Goal: Information Seeking & Learning: Check status

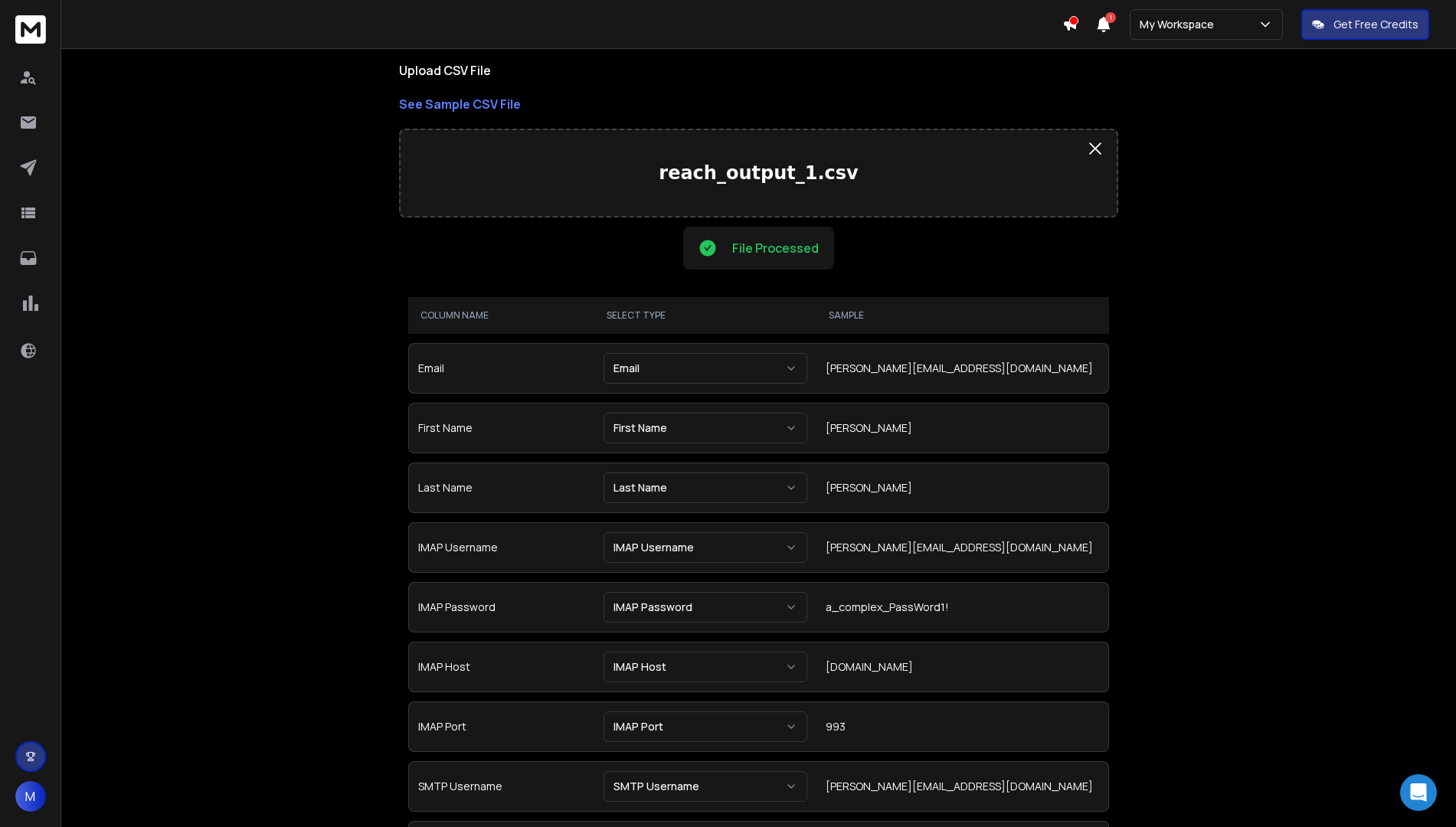
scroll to position [1244, 0]
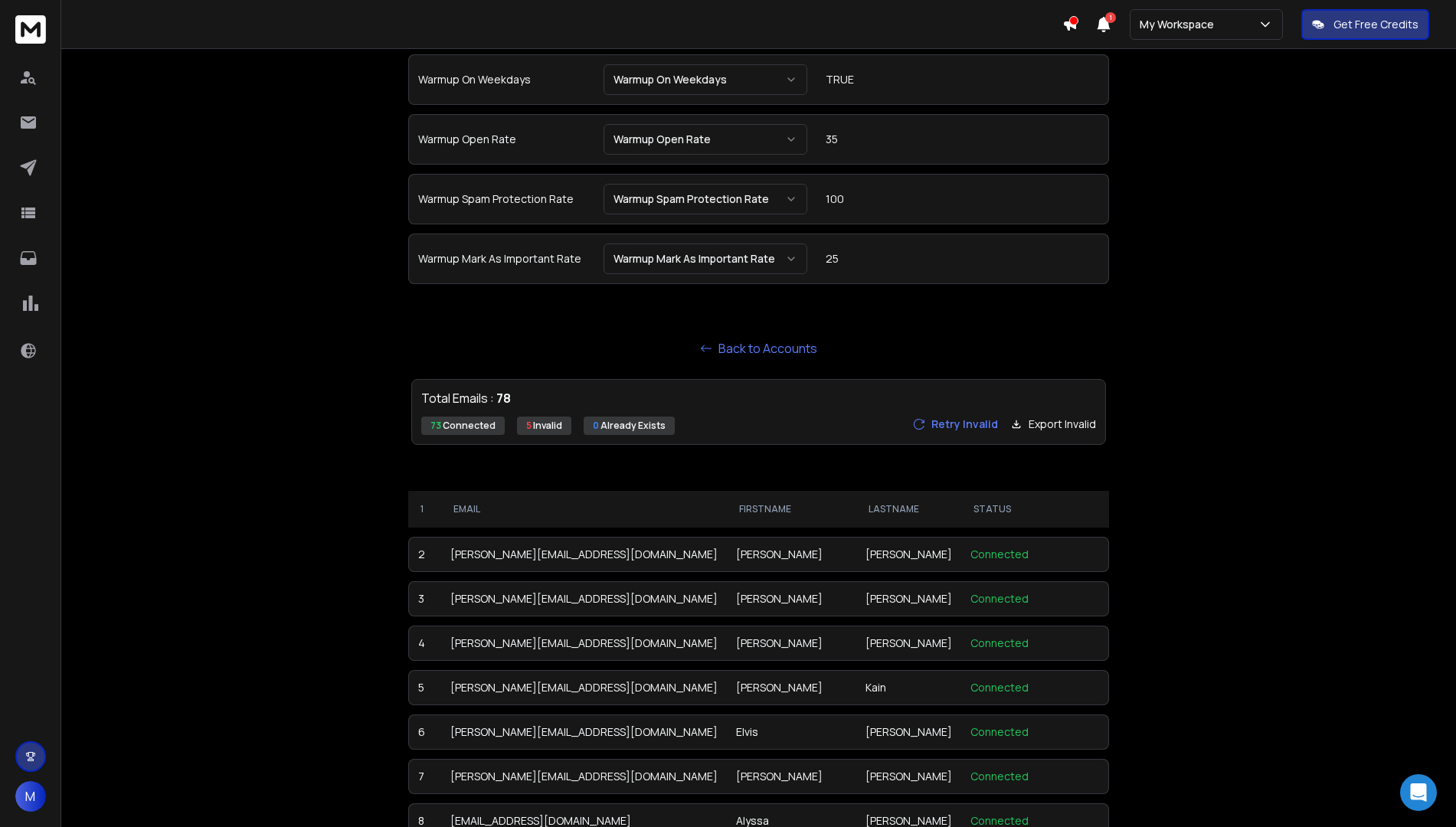
click at [931, 424] on p "Retry Invalid" at bounding box center [965, 424] width 67 height 16
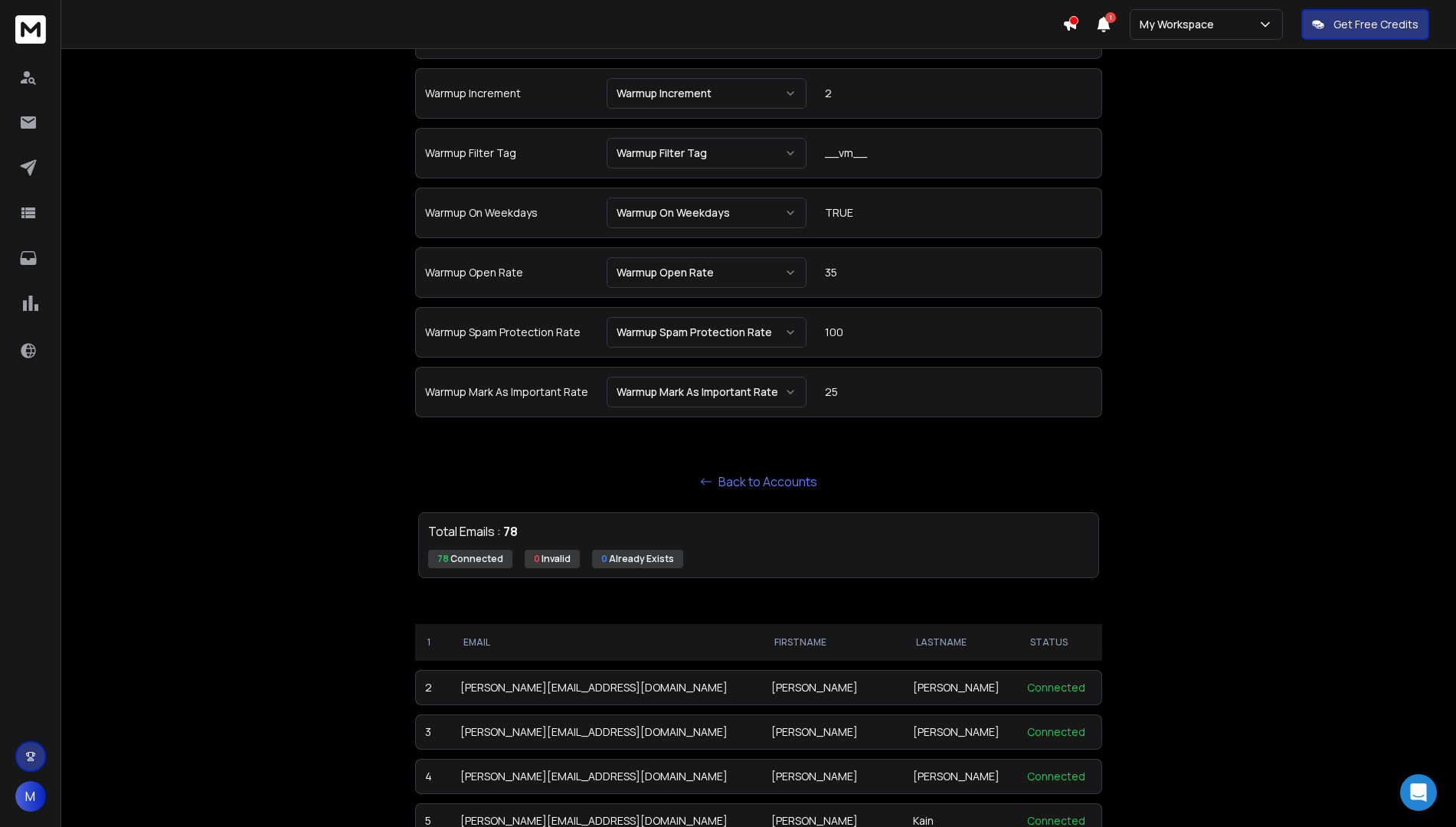
scroll to position [1102, 0]
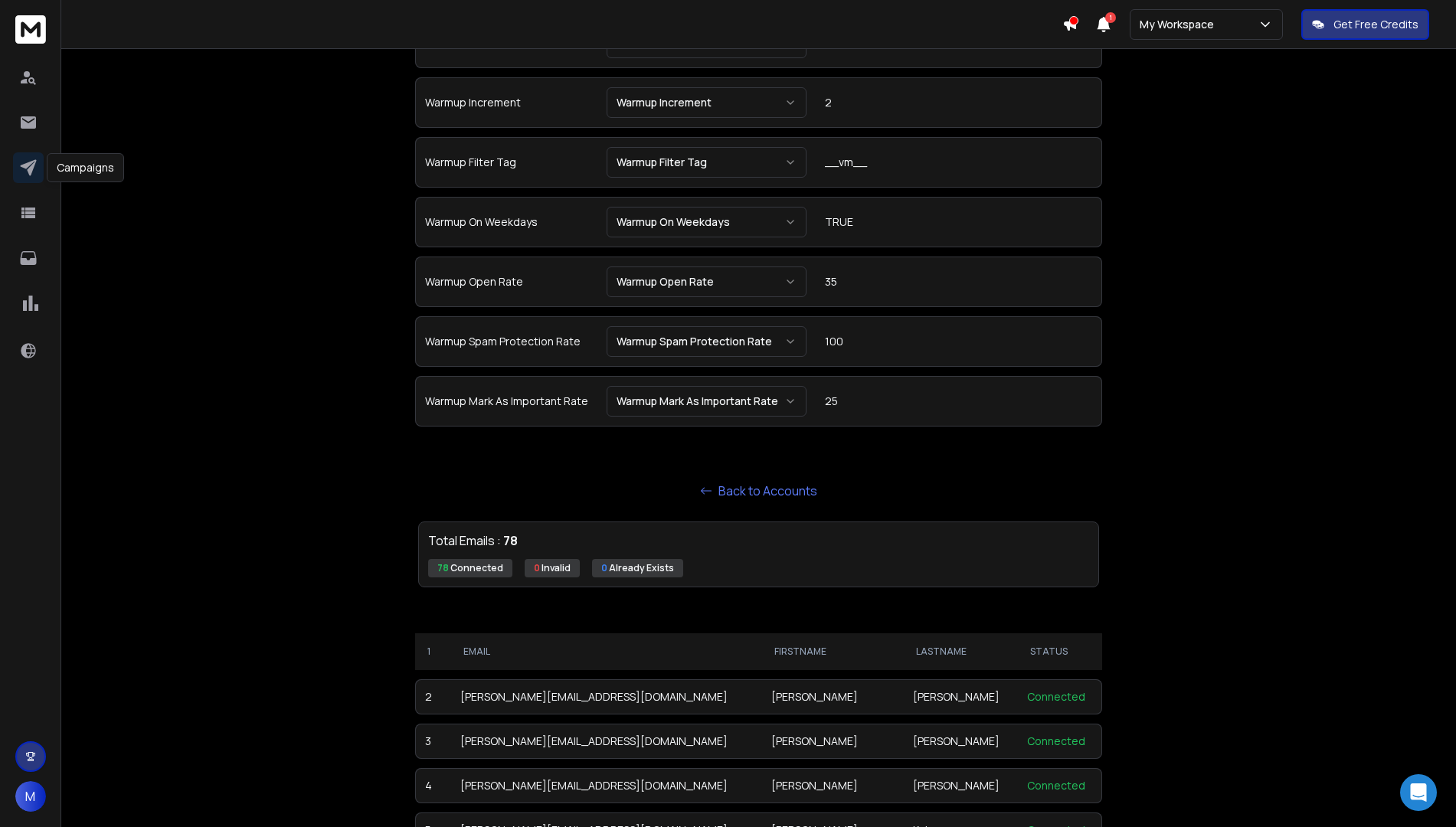
click at [36, 175] on icon at bounding box center [29, 168] width 19 height 19
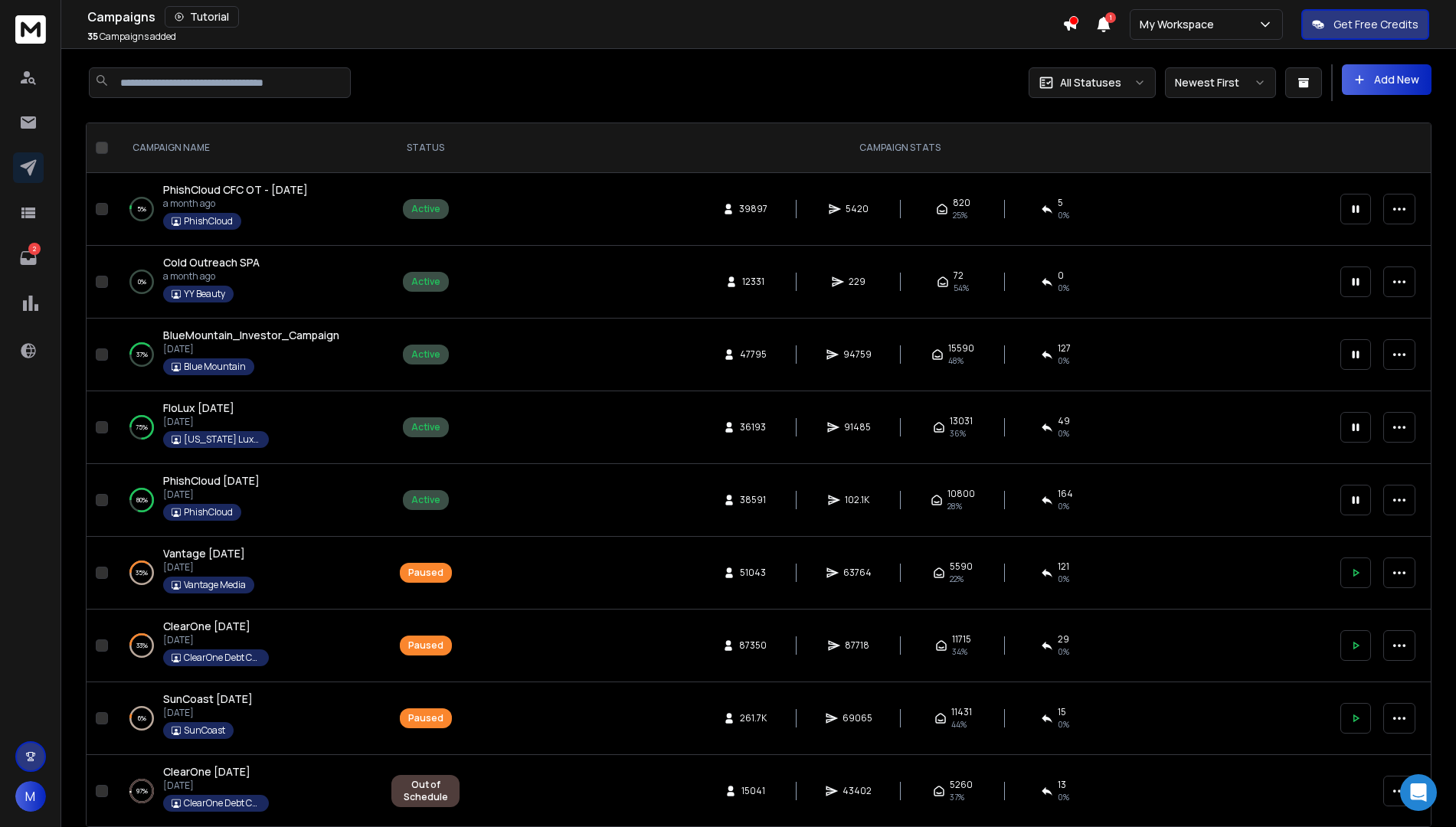
click at [259, 185] on span "PhishCloud CFC OT - [DATE]" at bounding box center [236, 190] width 145 height 15
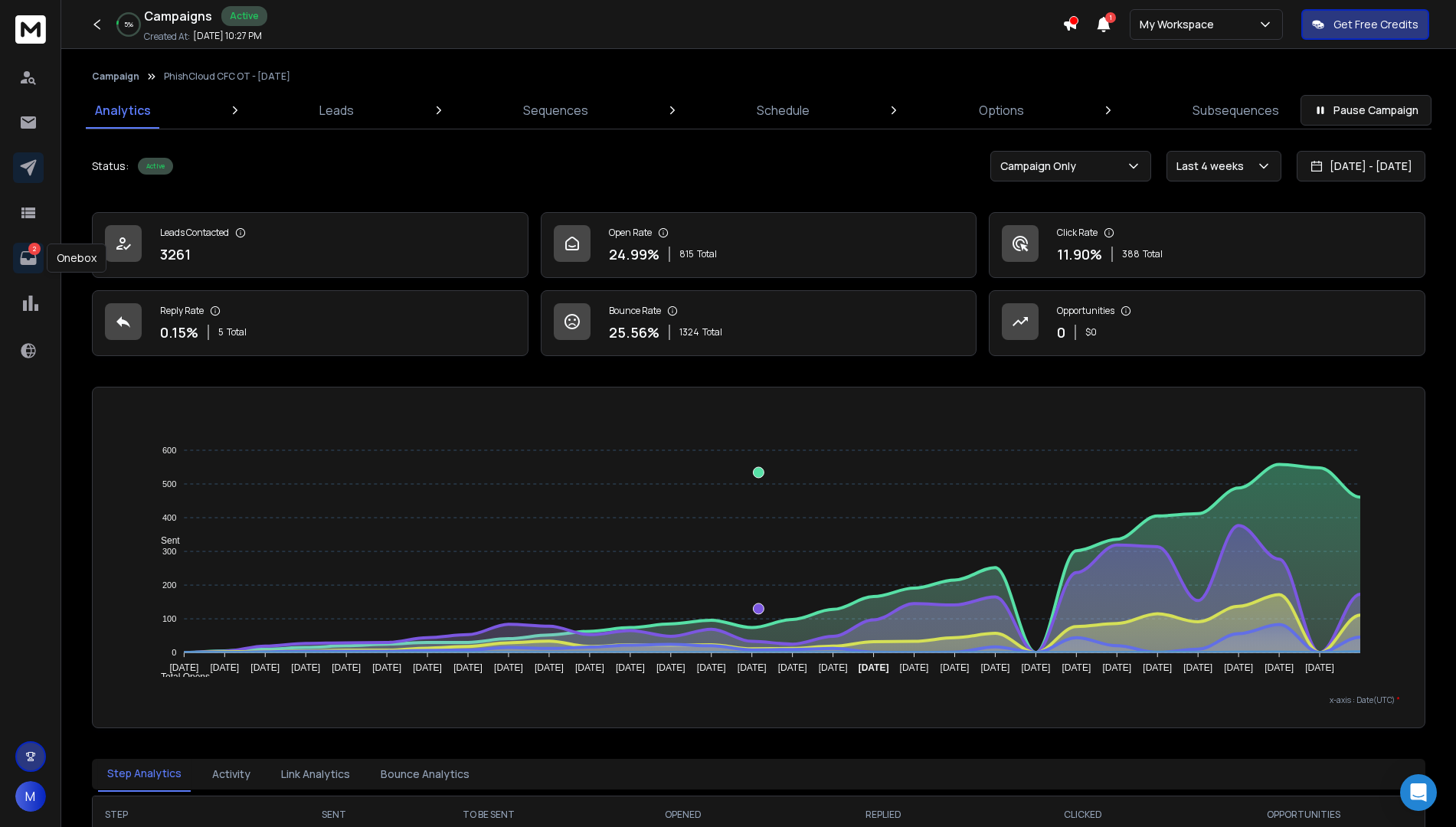
click at [24, 256] on icon at bounding box center [29, 258] width 19 height 19
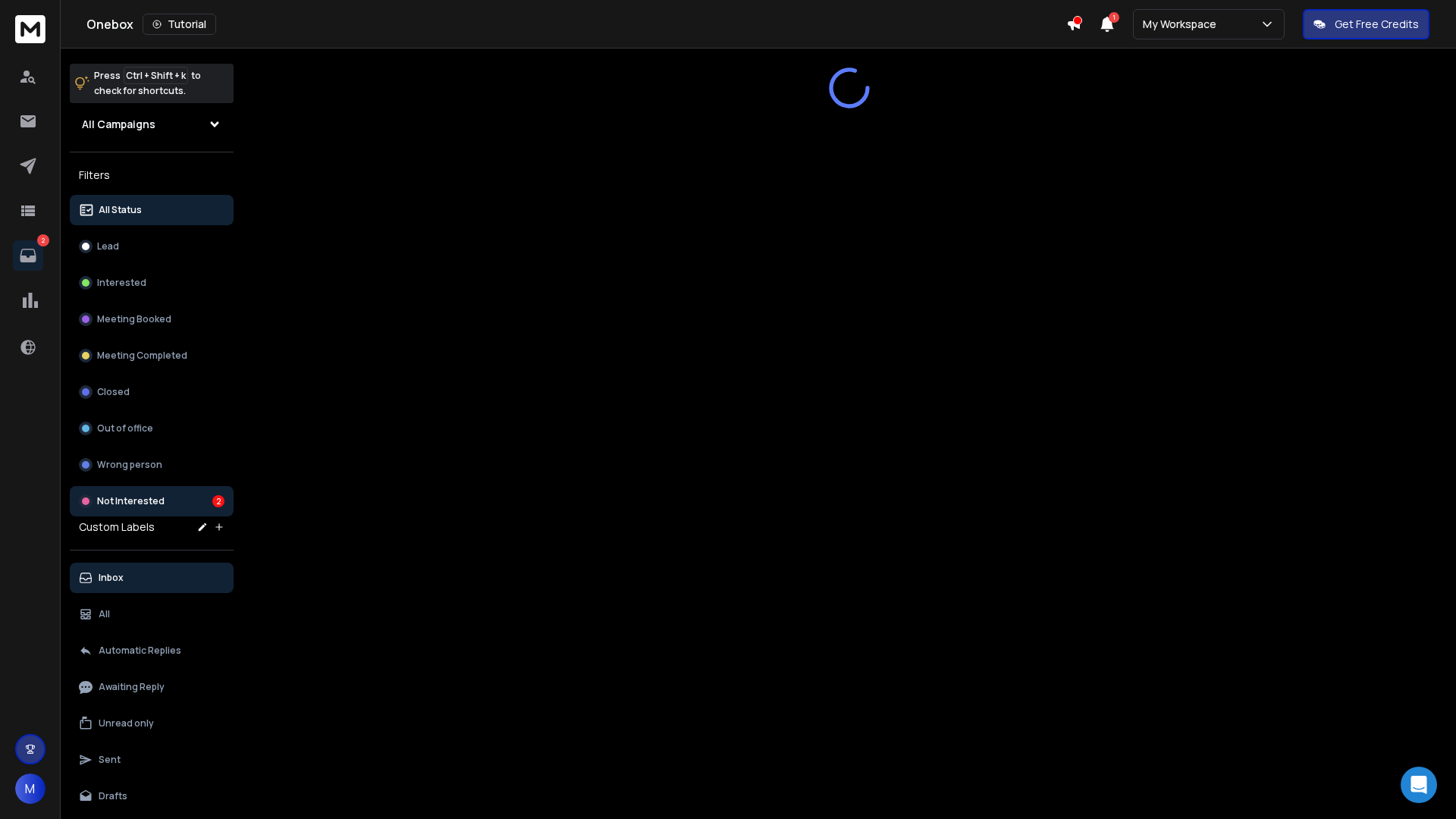
click at [135, 504] on p "Not Interested" at bounding box center [131, 502] width 68 height 12
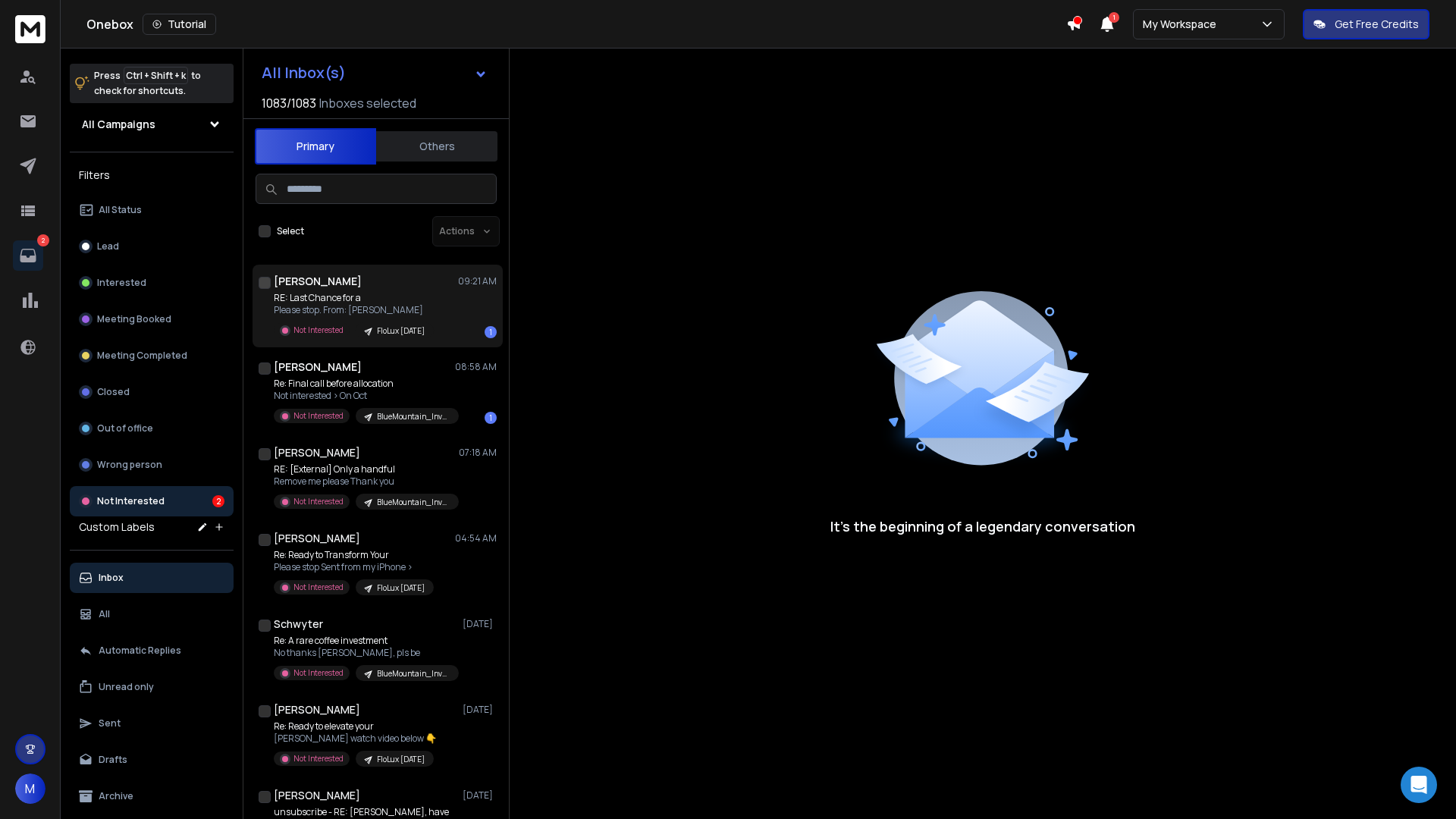
click at [376, 300] on p "RE: Last Chance for a" at bounding box center [354, 298] width 160 height 12
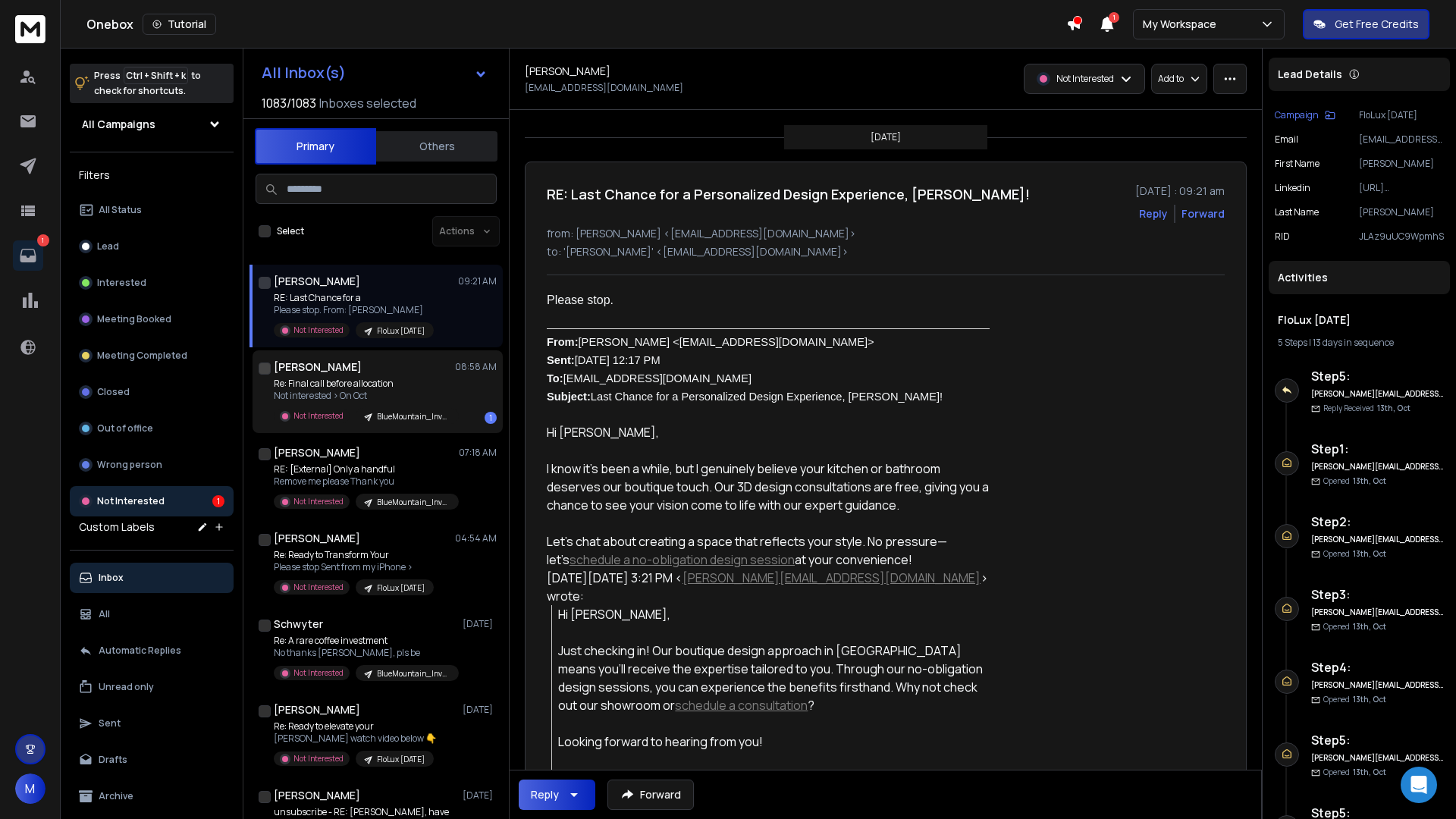
click at [387, 387] on p "Re: Final call before allocation" at bounding box center [365, 384] width 182 height 12
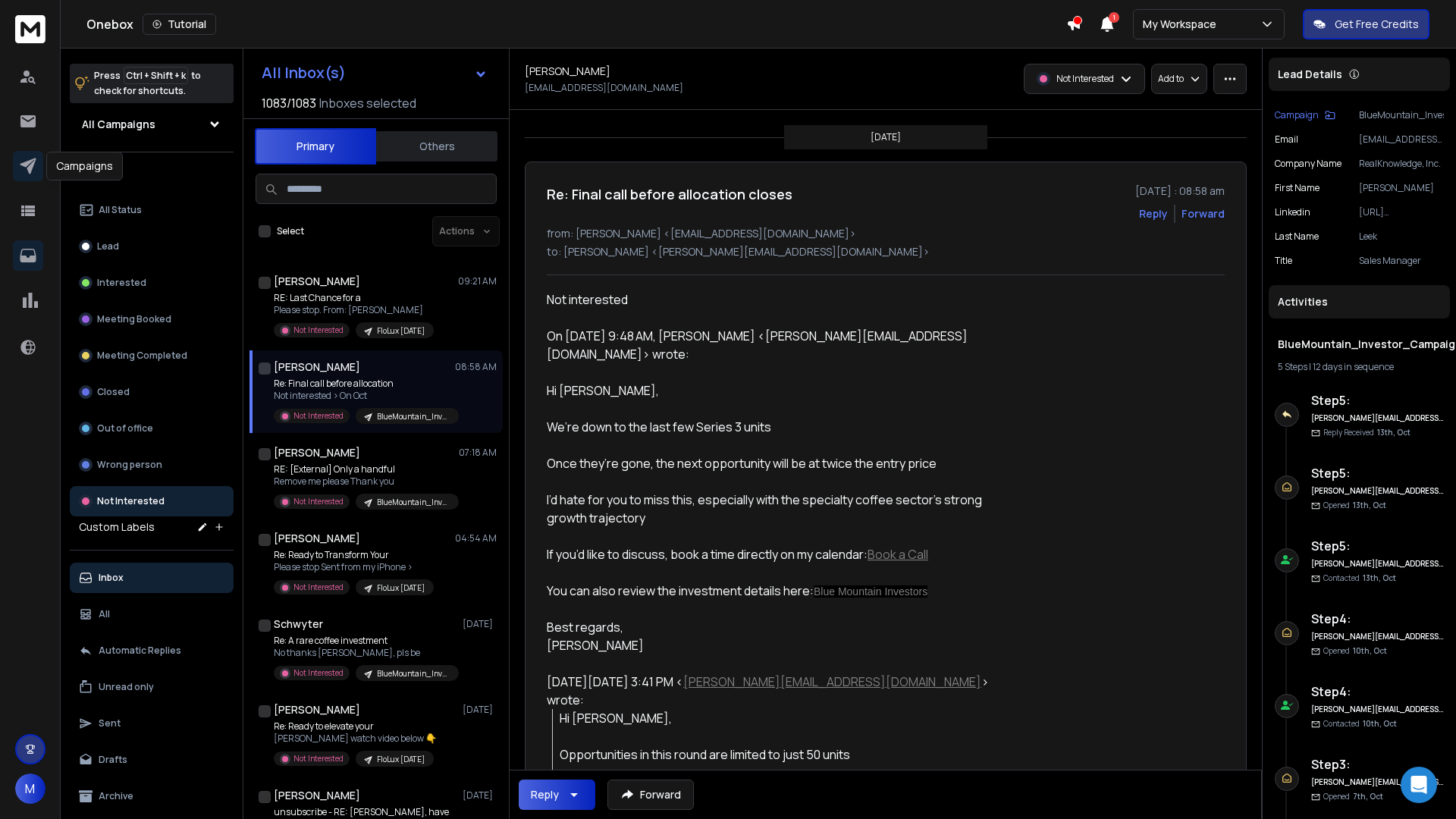
click at [25, 168] on icon at bounding box center [28, 166] width 18 height 18
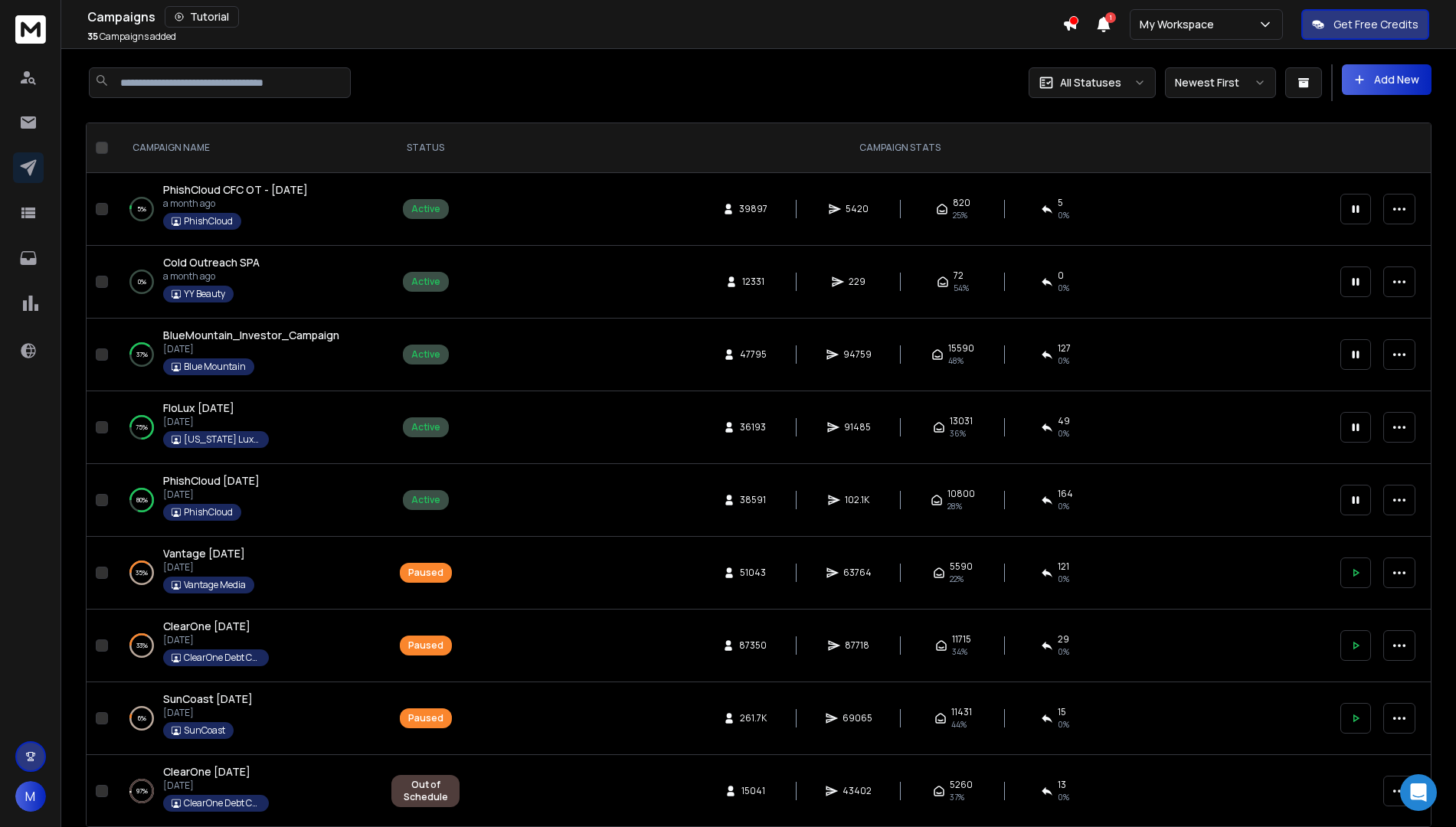
click at [223, 265] on span "Cold Outreach SPA" at bounding box center [211, 262] width 96 height 15
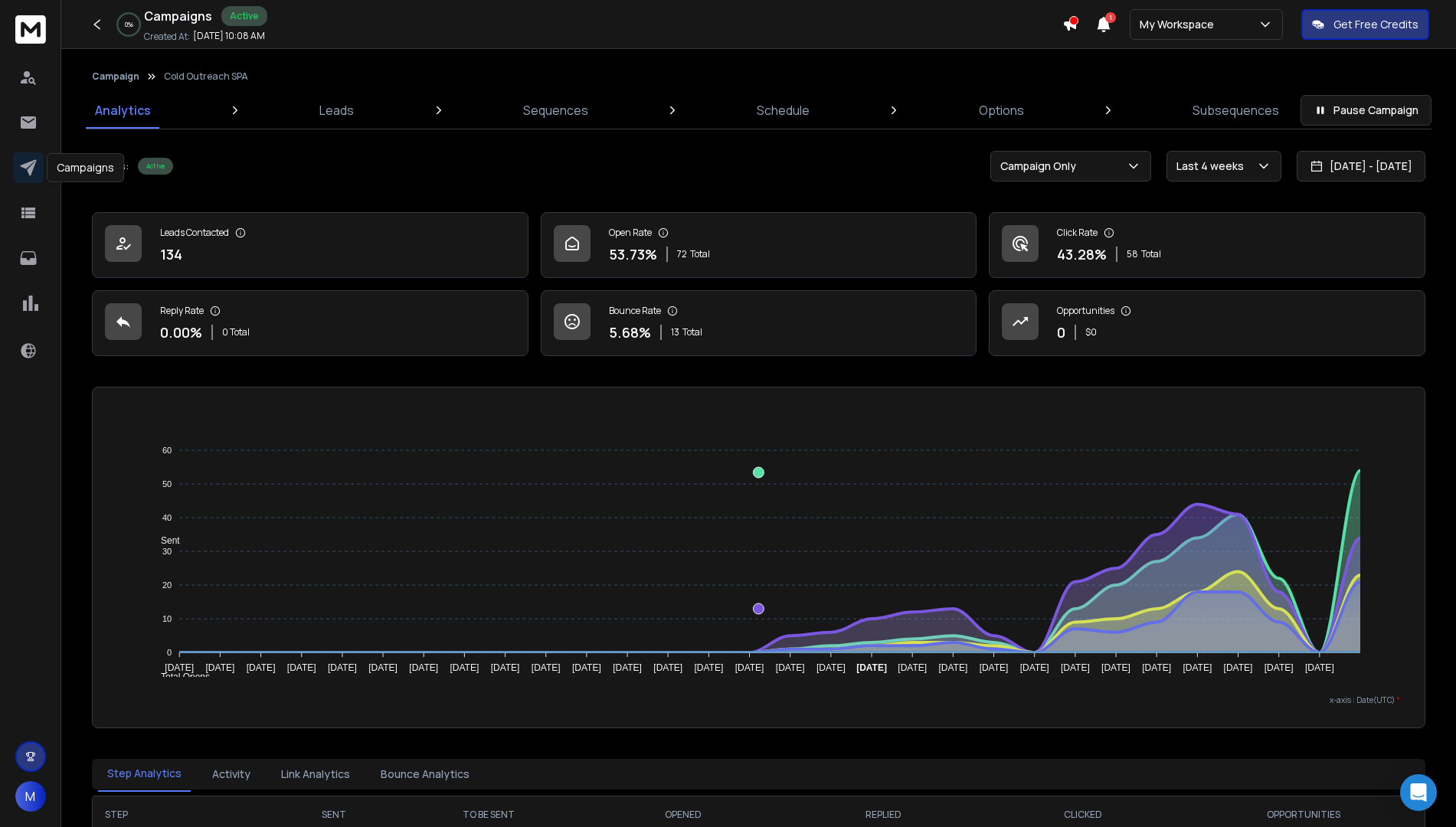
click at [26, 178] on link at bounding box center [28, 167] width 30 height 30
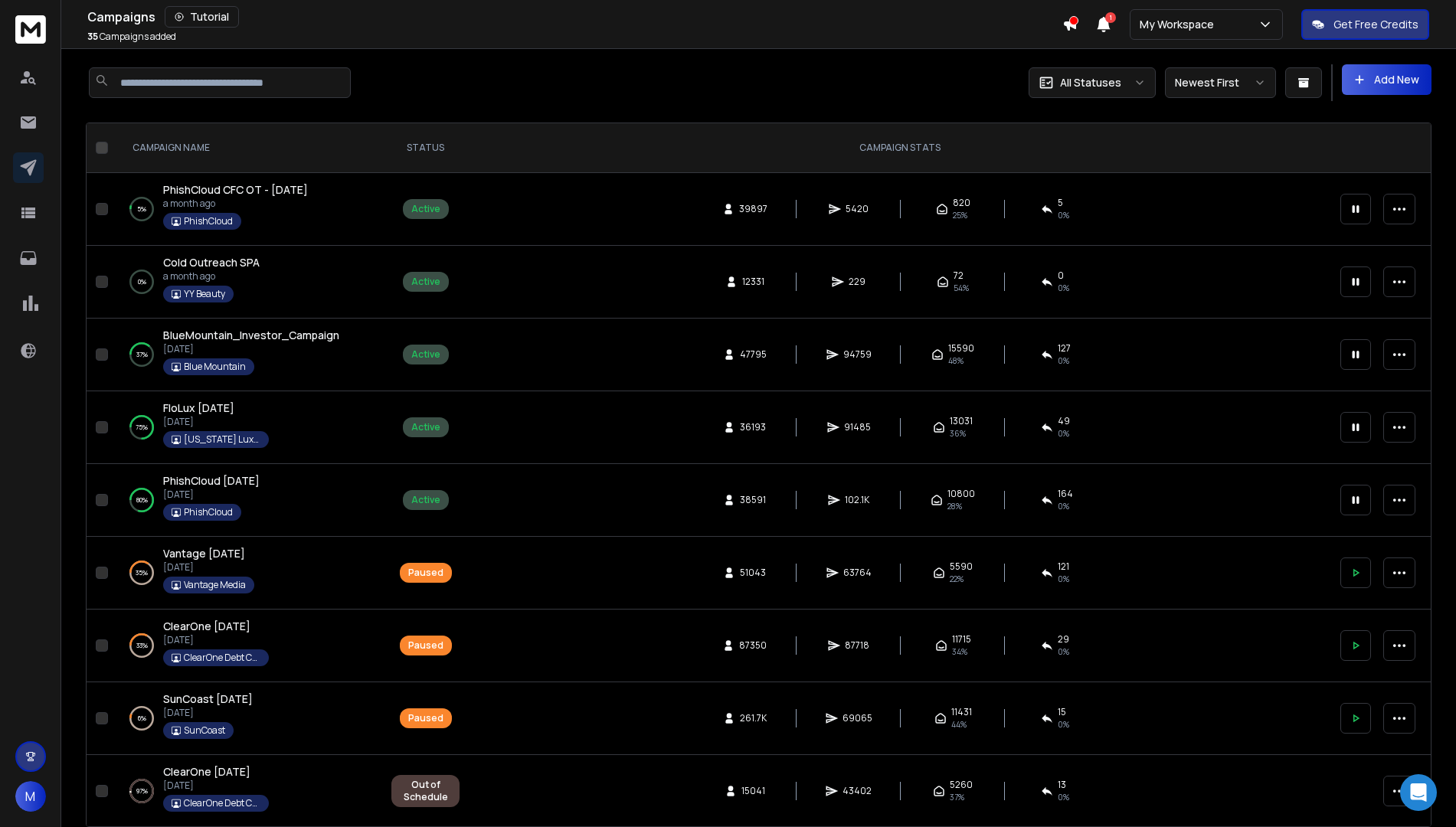
click at [268, 331] on span "BlueMountain_Investor_Campaign" at bounding box center [251, 335] width 176 height 15
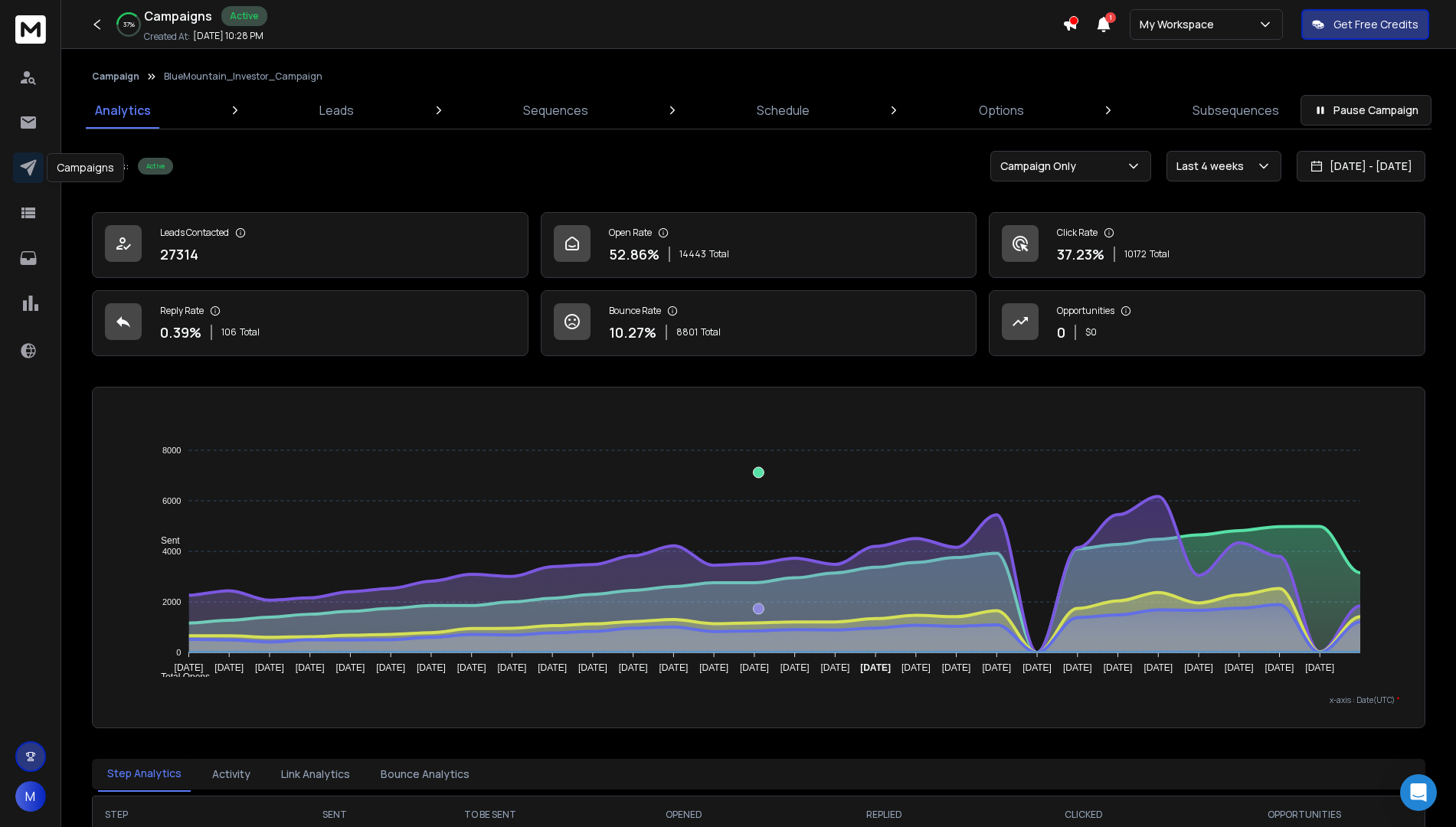
click at [20, 178] on link at bounding box center [28, 167] width 30 height 30
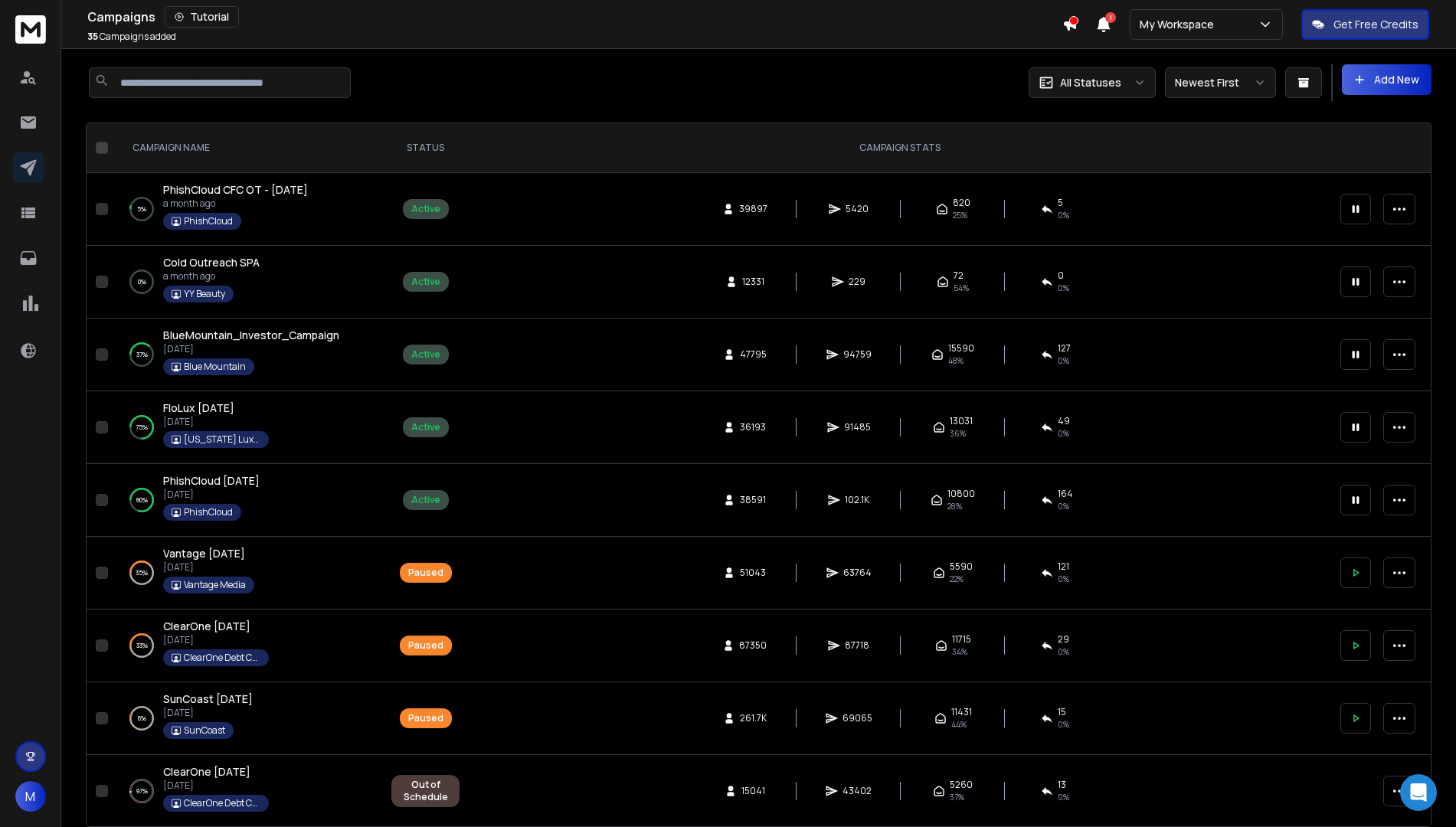
click at [235, 403] on span "FloLux [DATE]" at bounding box center [199, 407] width 72 height 15
